Goal: Information Seeking & Learning: Check status

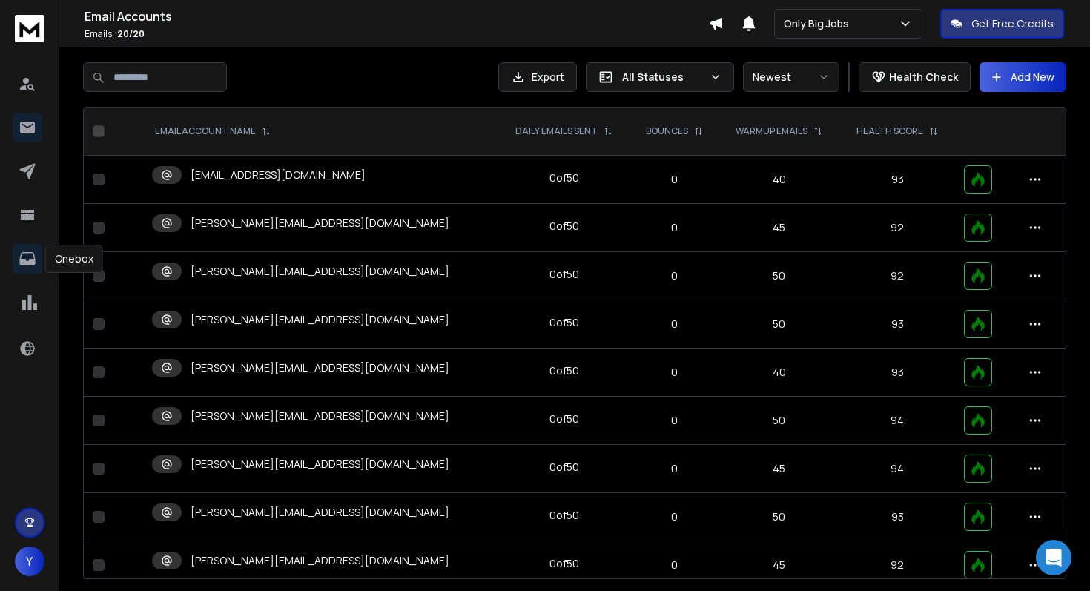
click at [21, 260] on icon at bounding box center [27, 258] width 16 height 13
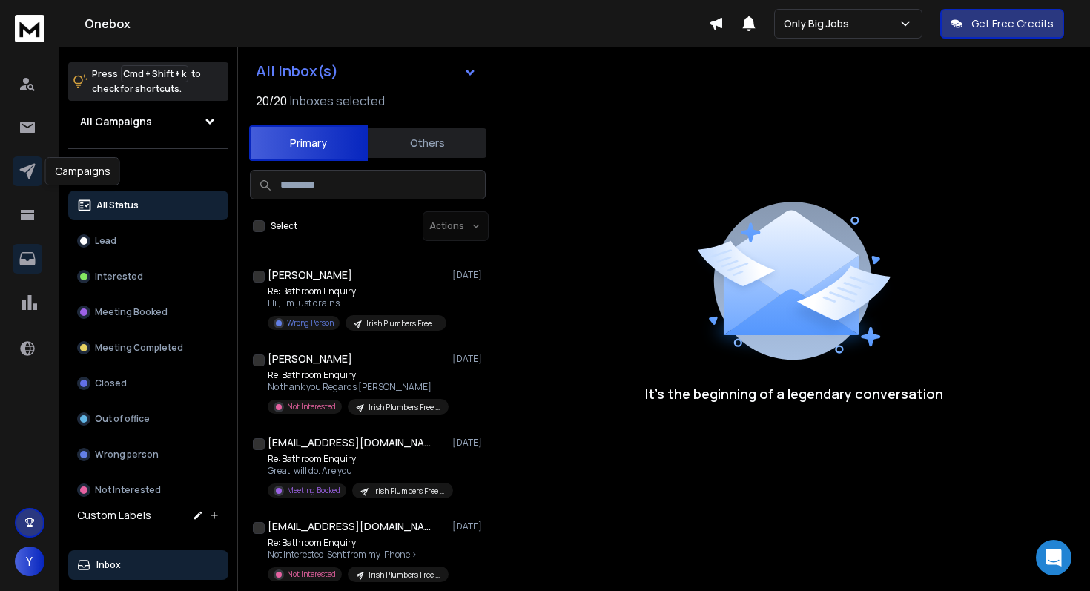
click at [27, 173] on icon at bounding box center [27, 171] width 16 height 16
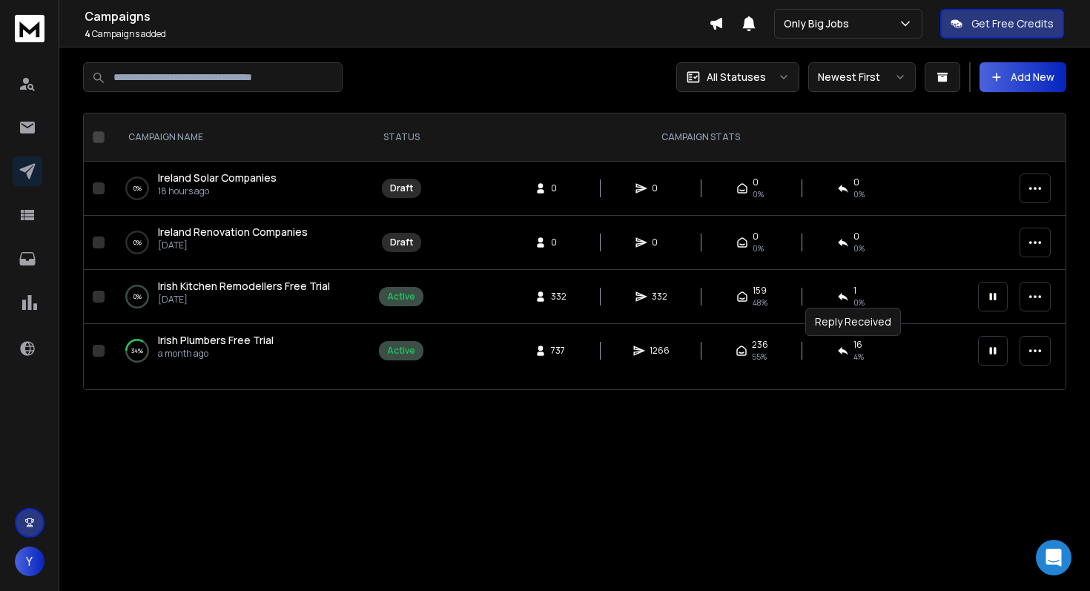
click at [854, 356] on span "4 %" at bounding box center [858, 357] width 10 height 12
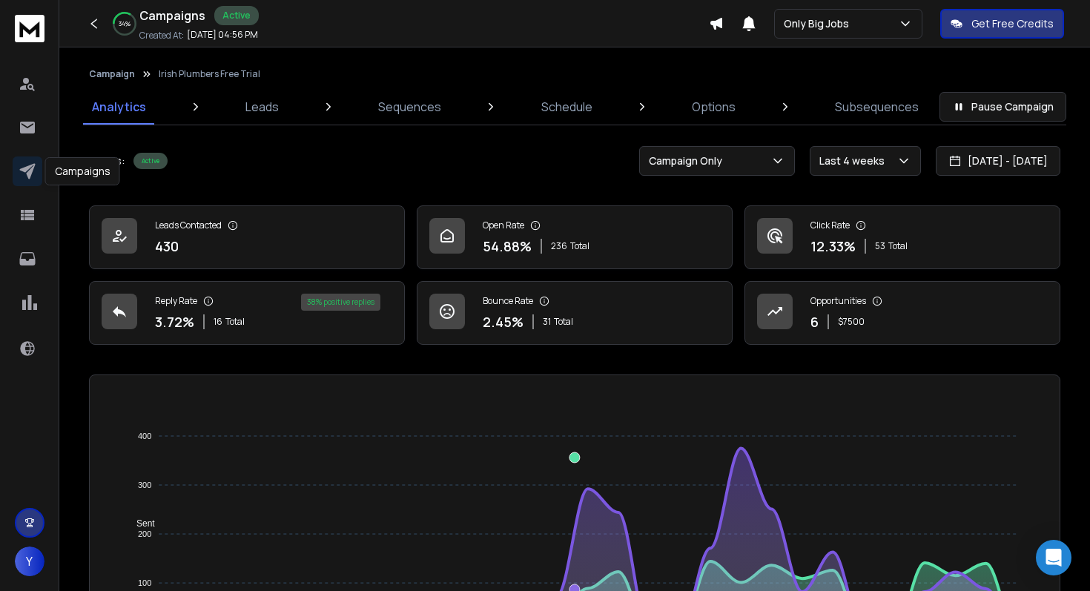
click at [24, 169] on icon at bounding box center [27, 171] width 16 height 16
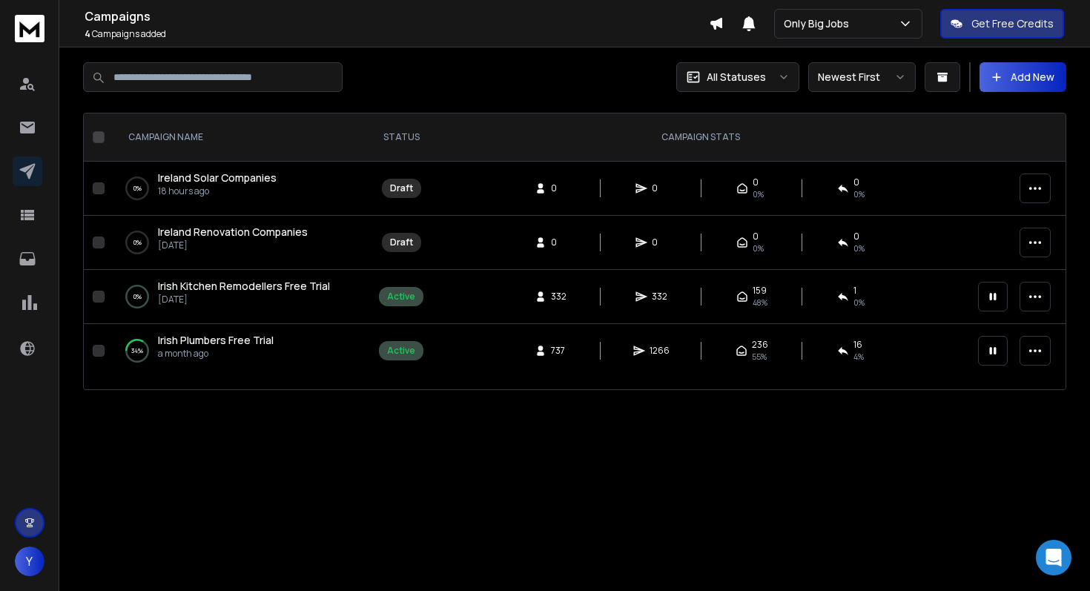
click at [211, 350] on p "a month ago" at bounding box center [216, 354] width 116 height 12
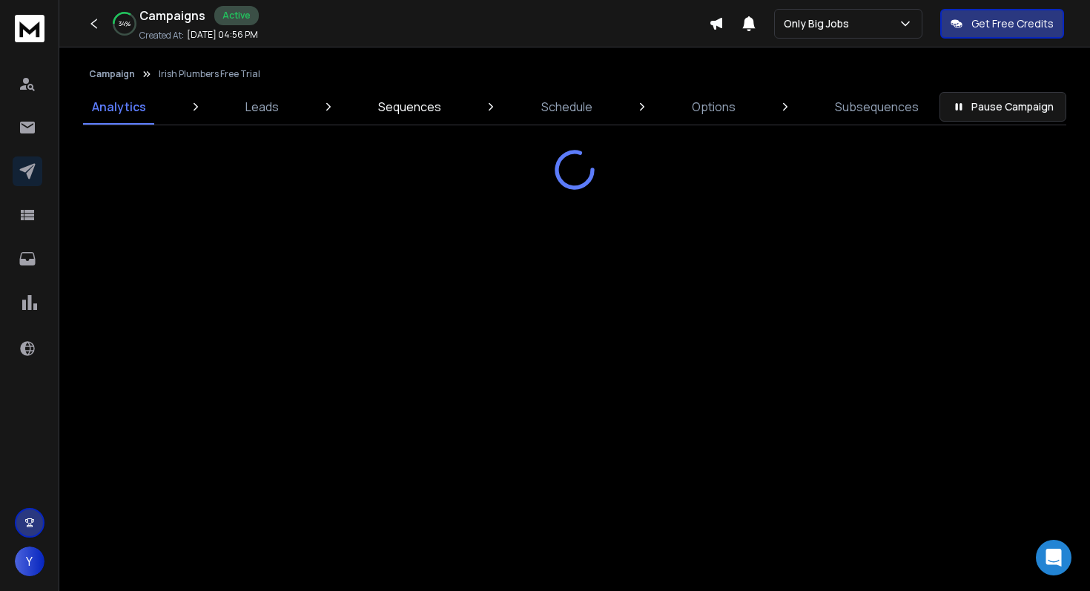
click at [424, 119] on link "Sequences" at bounding box center [409, 107] width 81 height 36
click at [422, 112] on p "Sequences" at bounding box center [409, 107] width 63 height 18
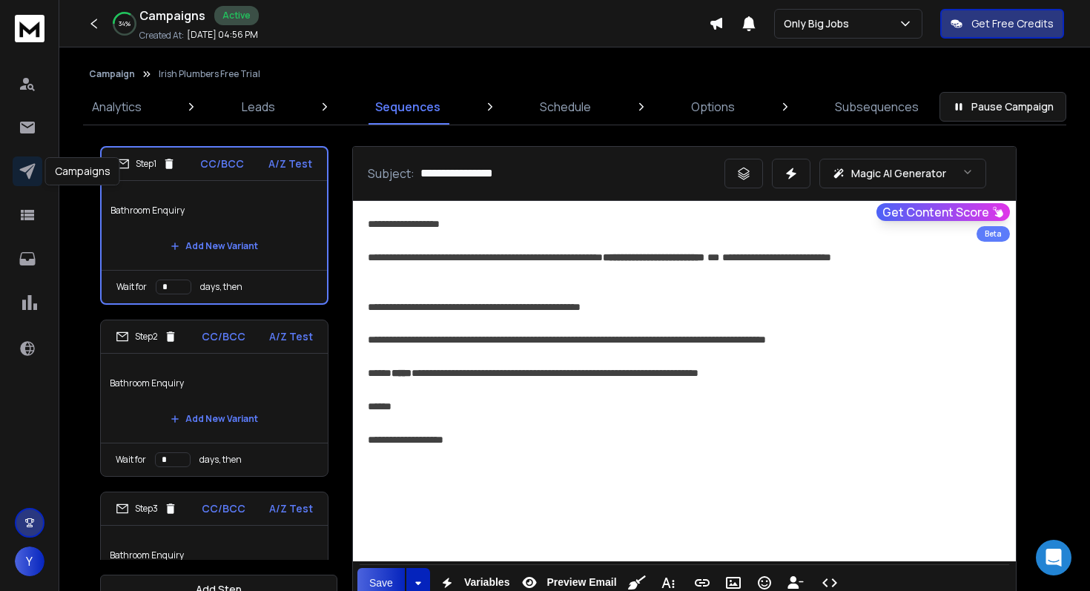
click at [30, 162] on icon at bounding box center [28, 171] width 18 height 18
